Goal: Information Seeking & Learning: Check status

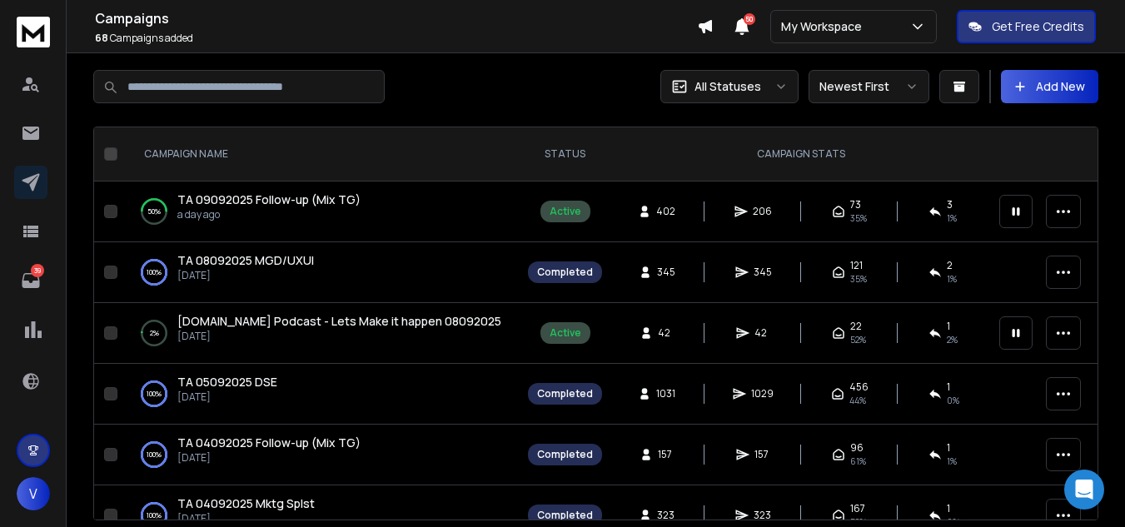
click at [267, 207] on span "TA 09092025 Follow-up (Mix TG)" at bounding box center [268, 200] width 183 height 16
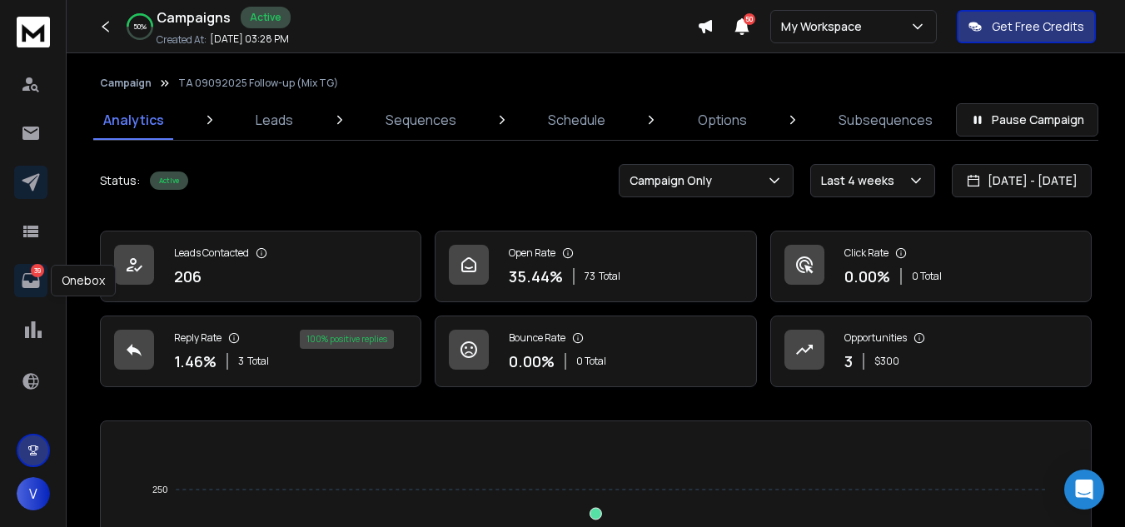
click at [29, 280] on icon at bounding box center [31, 281] width 20 height 20
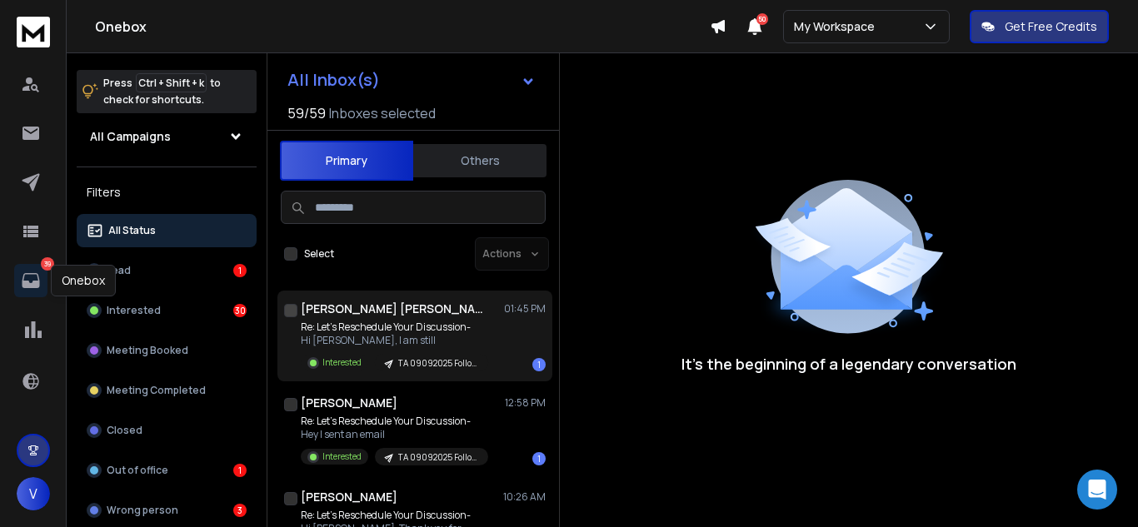
click at [354, 317] on div "Mayank Sandeep Kumar 01:45 PM Re: Let’s Reschedule Your Discussion- Hi Aditya, …" at bounding box center [423, 336] width 245 height 71
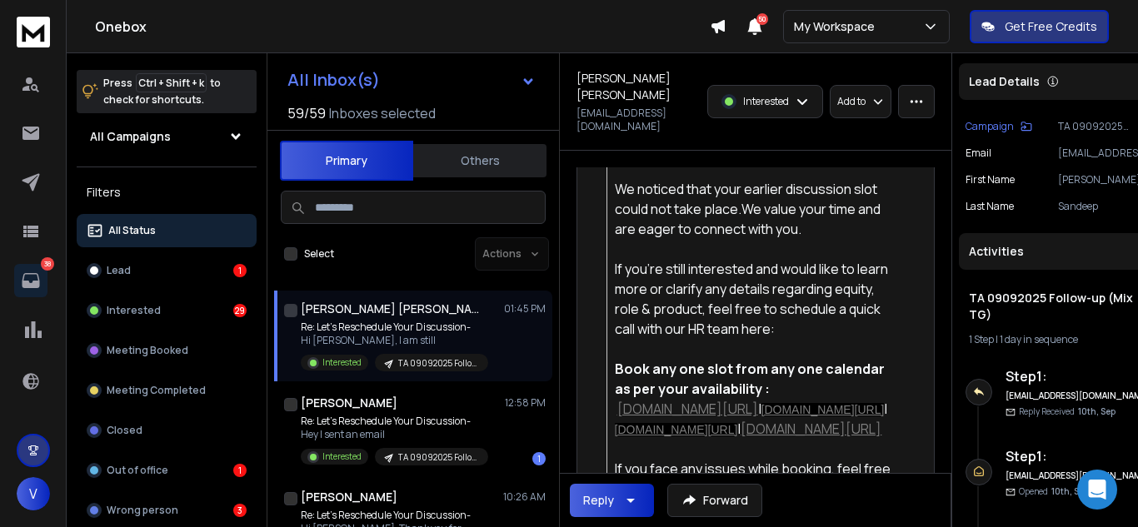
scroll to position [578, 0]
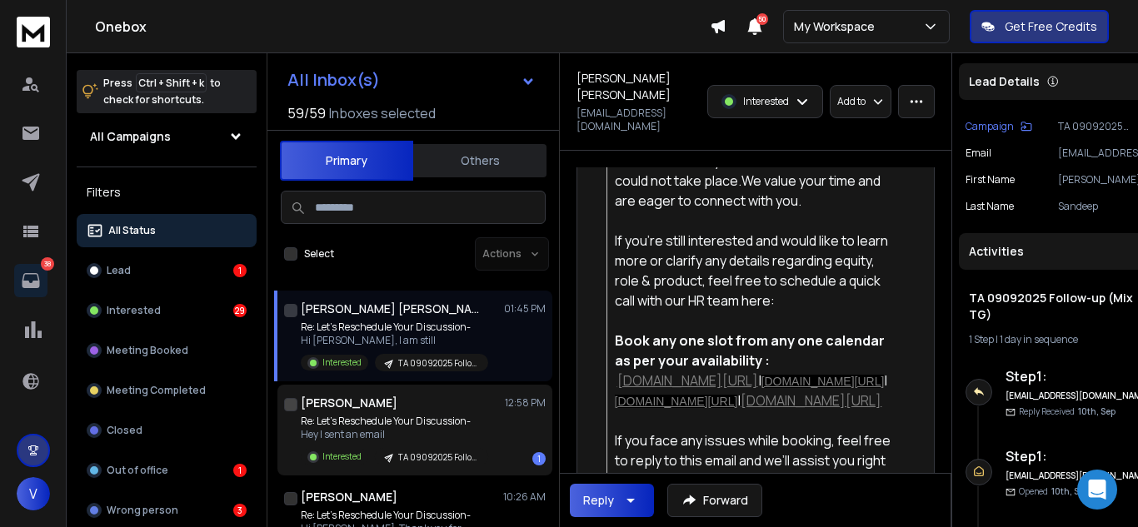
click at [402, 425] on p "Re: Let’s Reschedule Your Discussion-" at bounding box center [394, 421] width 187 height 13
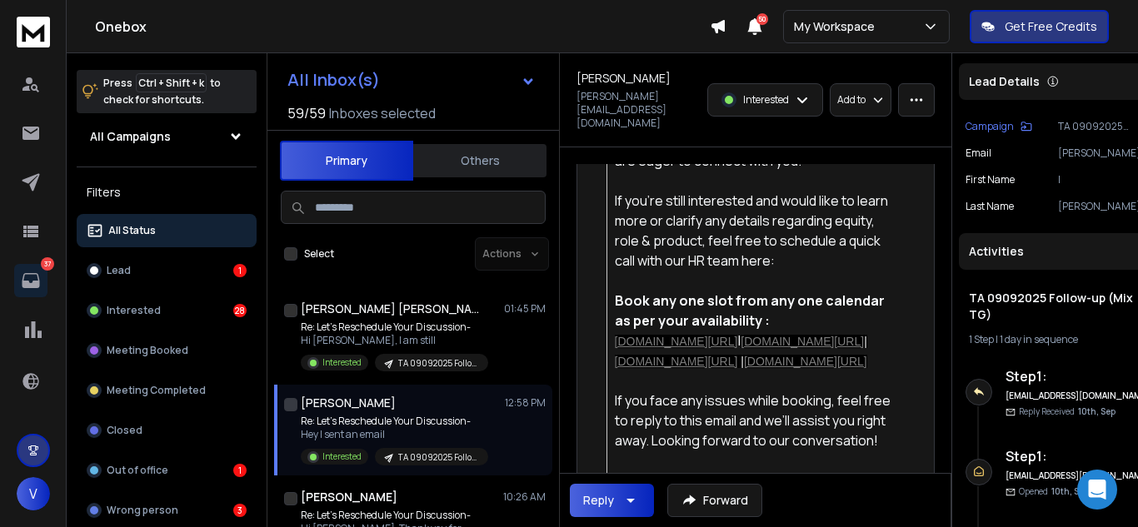
scroll to position [397, 0]
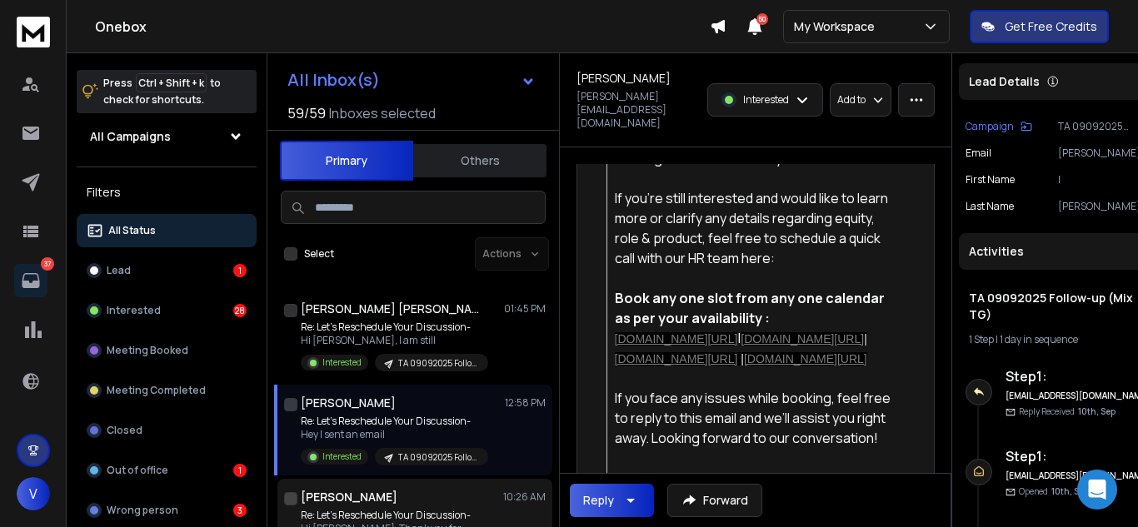
click at [441, 508] on div "Ramesh Ganesan 10:26 AM Re: Let’s Reschedule Your Discussion- Hi Aditya, Thank …" at bounding box center [423, 524] width 245 height 71
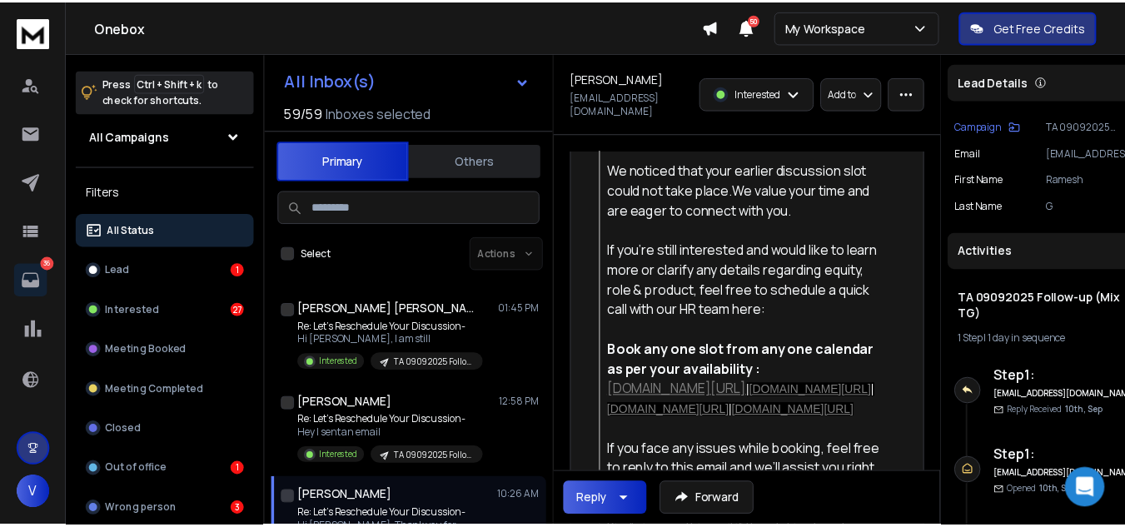
scroll to position [754, 0]
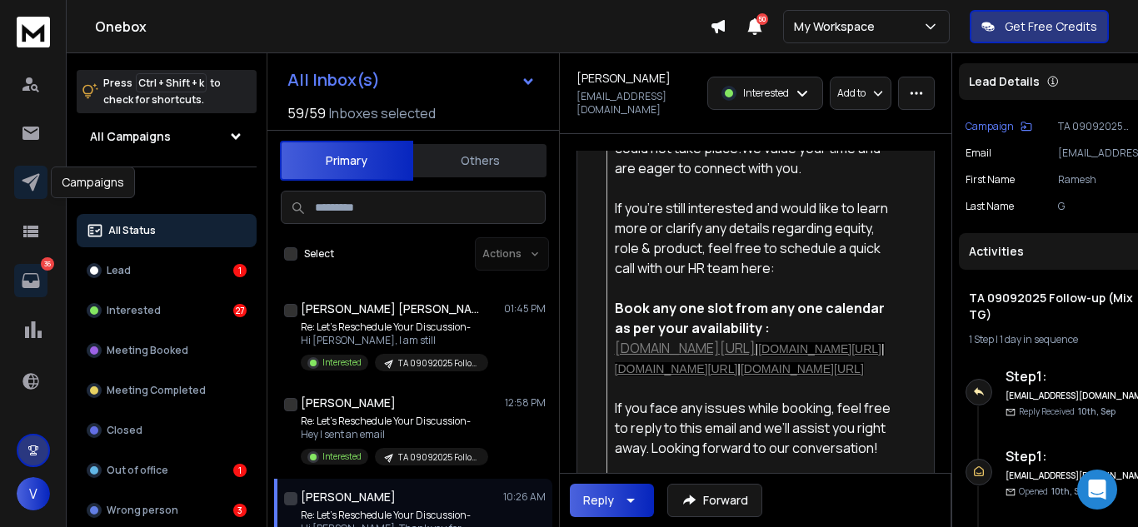
click at [32, 180] on icon at bounding box center [30, 181] width 17 height 17
